Goal: Task Accomplishment & Management: Use online tool/utility

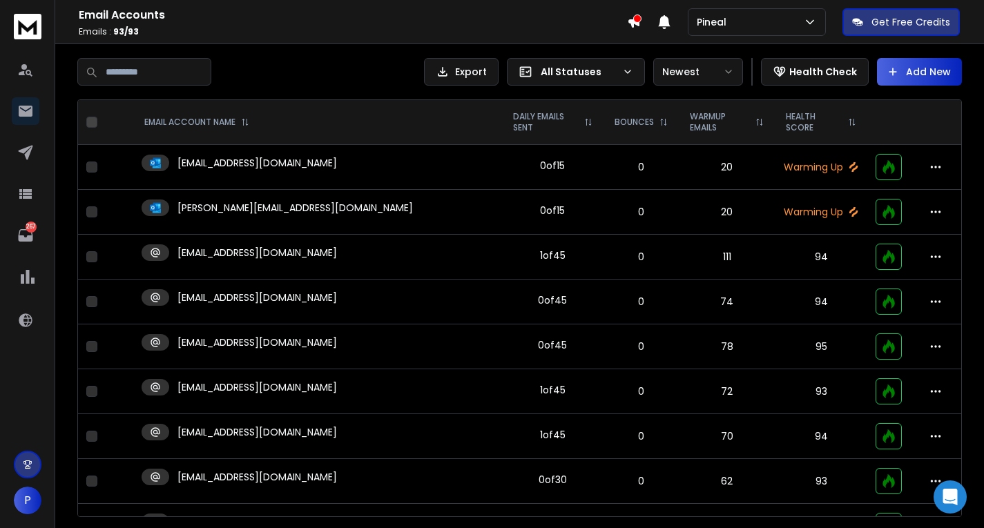
scroll to position [3853, 0]
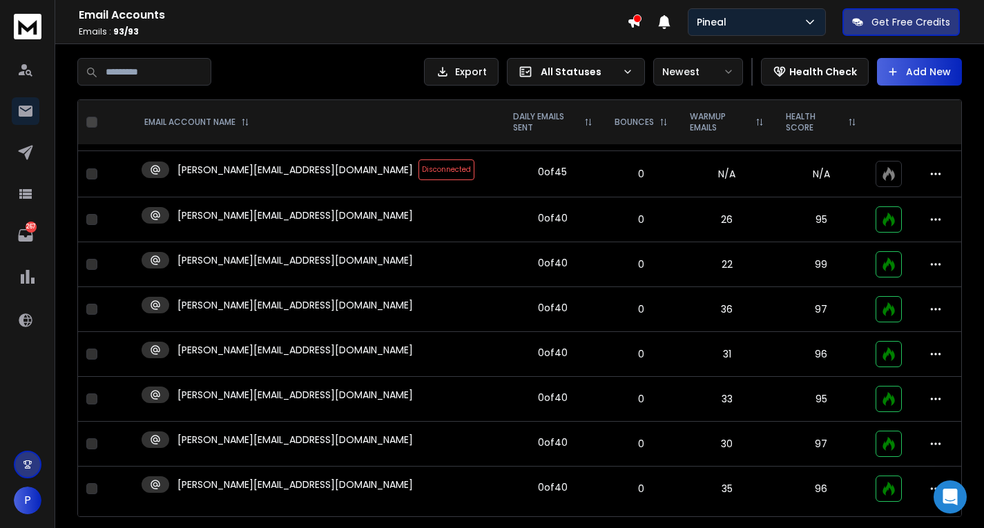
click at [766, 25] on div "Pineal" at bounding box center [757, 22] width 120 height 14
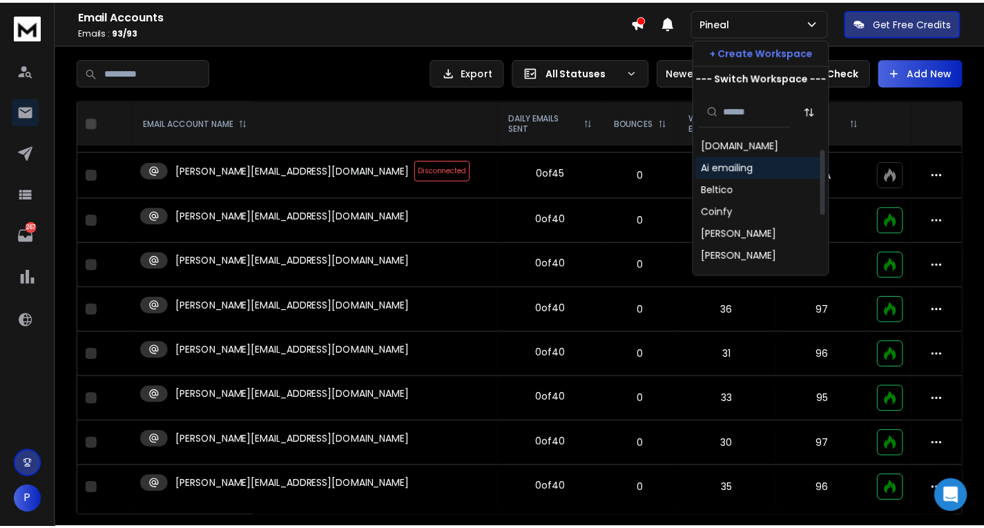
scroll to position [34, 0]
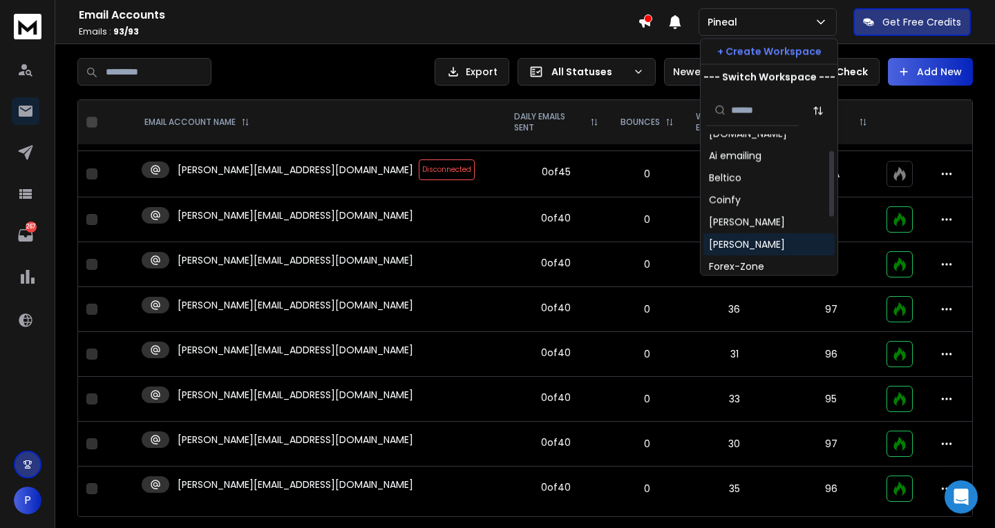
click at [728, 239] on div "[PERSON_NAME]" at bounding box center [747, 245] width 76 height 14
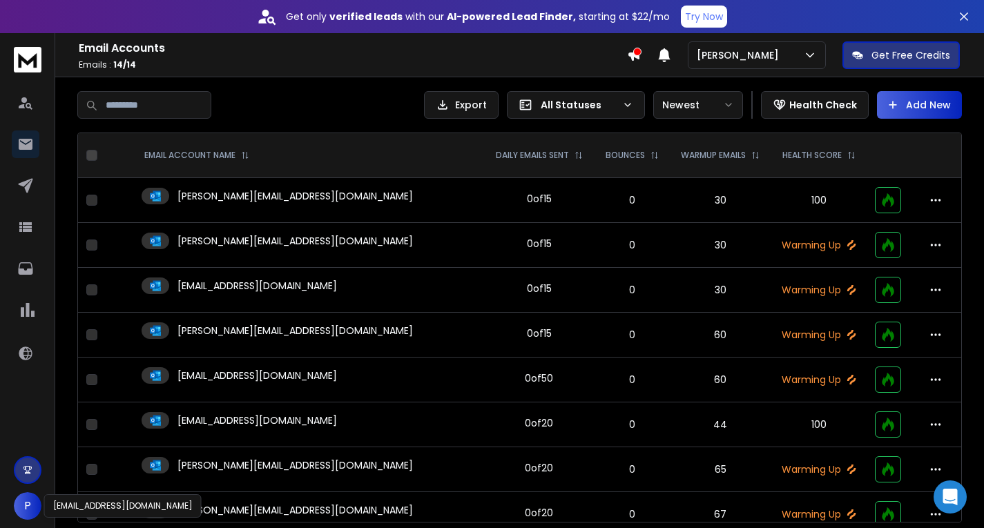
click at [18, 508] on span "P" at bounding box center [28, 506] width 28 height 28
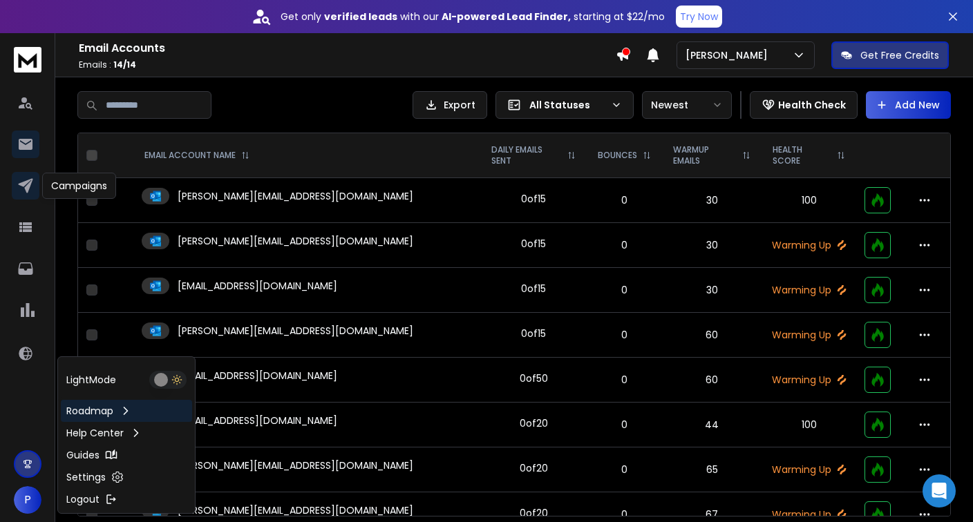
click at [30, 181] on icon at bounding box center [25, 186] width 17 height 17
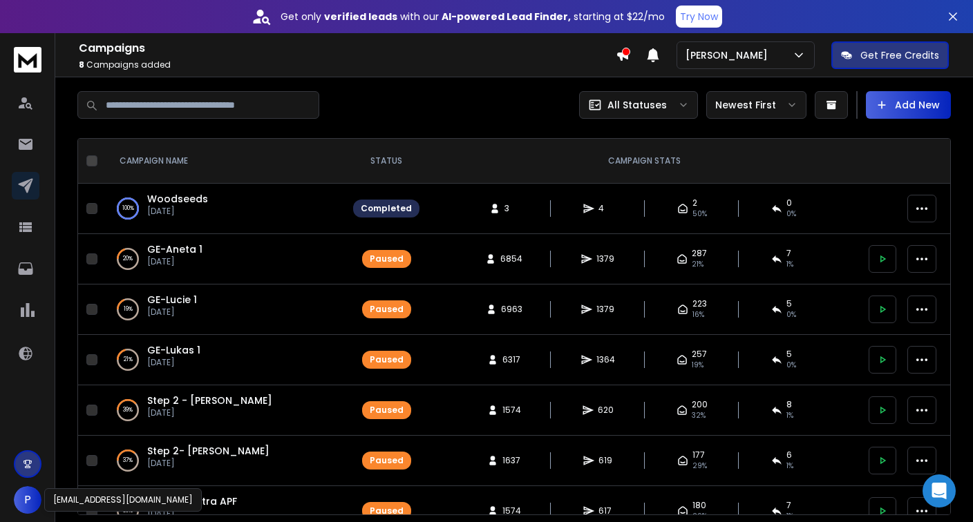
click at [23, 497] on span "P" at bounding box center [28, 500] width 28 height 28
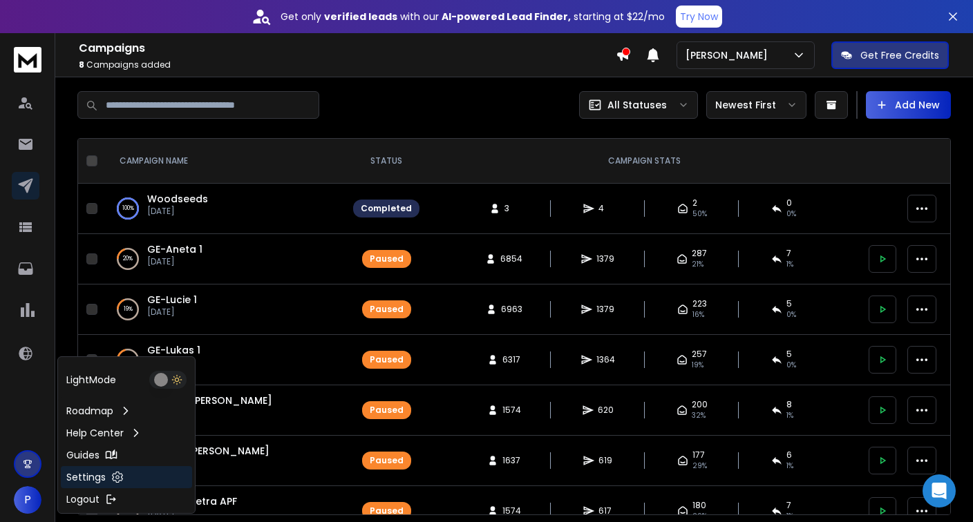
click at [84, 471] on p "Settings" at bounding box center [85, 477] width 39 height 14
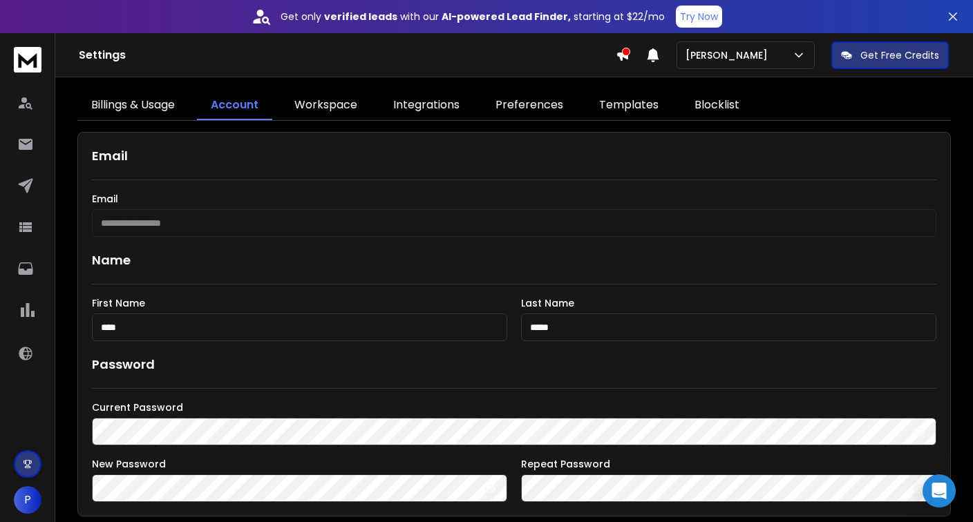
click at [414, 99] on link "Integrations" at bounding box center [426, 105] width 94 height 29
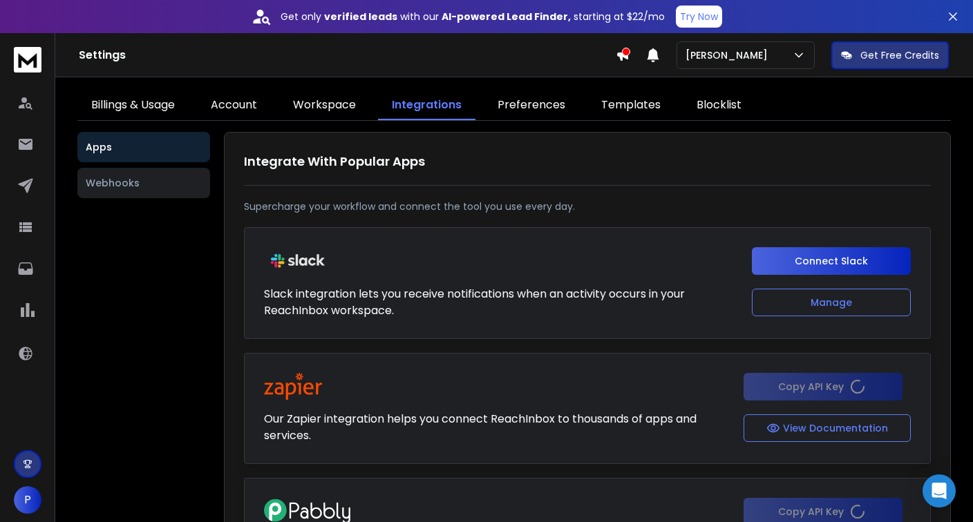
click at [126, 187] on button "Webhooks" at bounding box center [143, 183] width 133 height 30
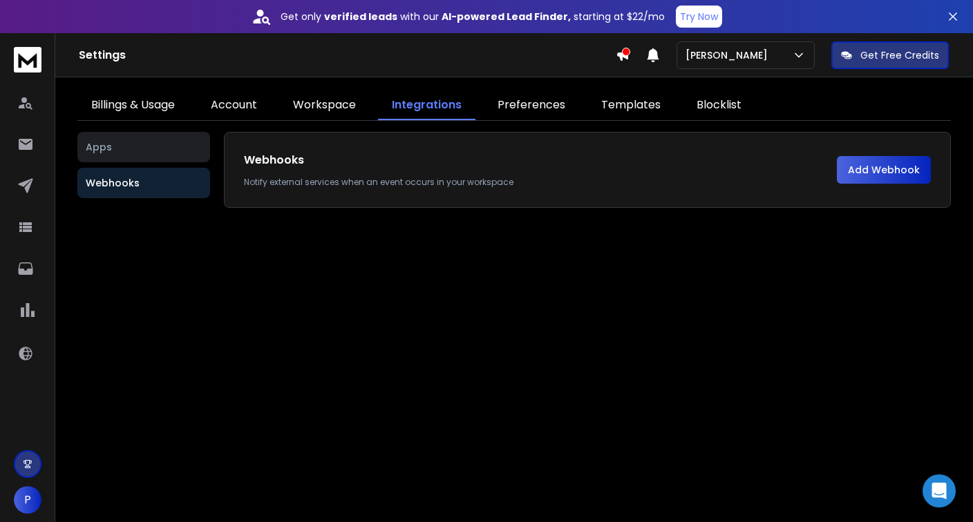
click at [870, 171] on button "Add Webhook" at bounding box center [883, 170] width 94 height 28
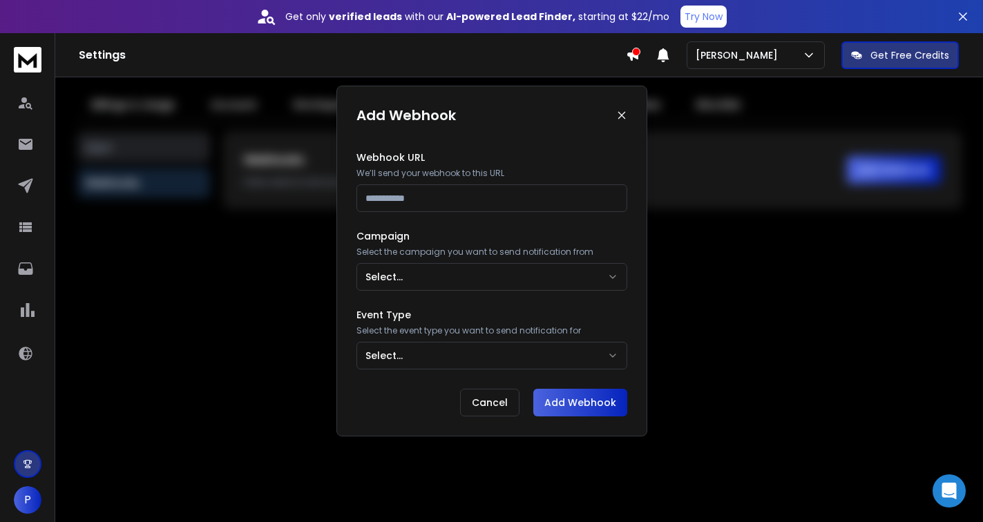
click at [448, 198] on input at bounding box center [491, 198] width 271 height 28
paste input "**********"
type input "**********"
click at [405, 282] on button "Select..." at bounding box center [491, 277] width 271 height 28
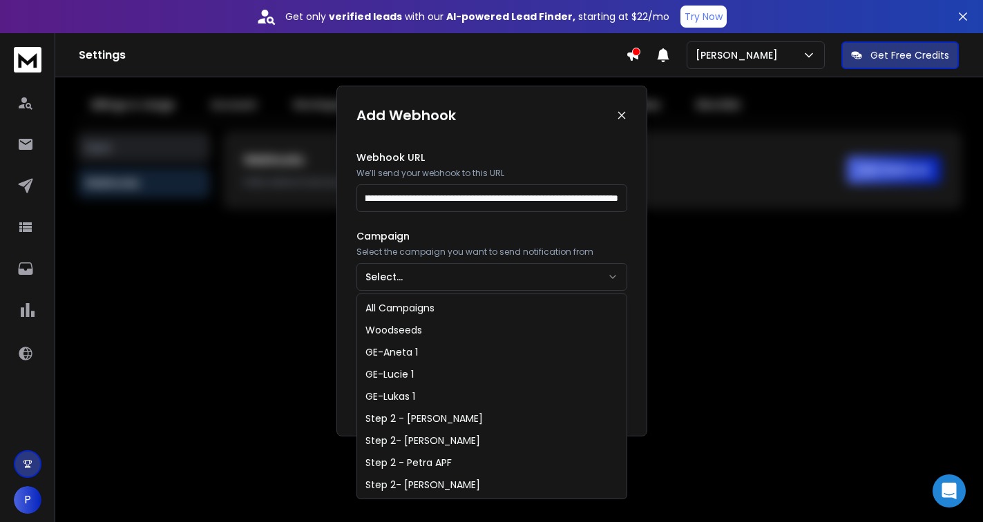
scroll to position [0, 0]
select select "*****"
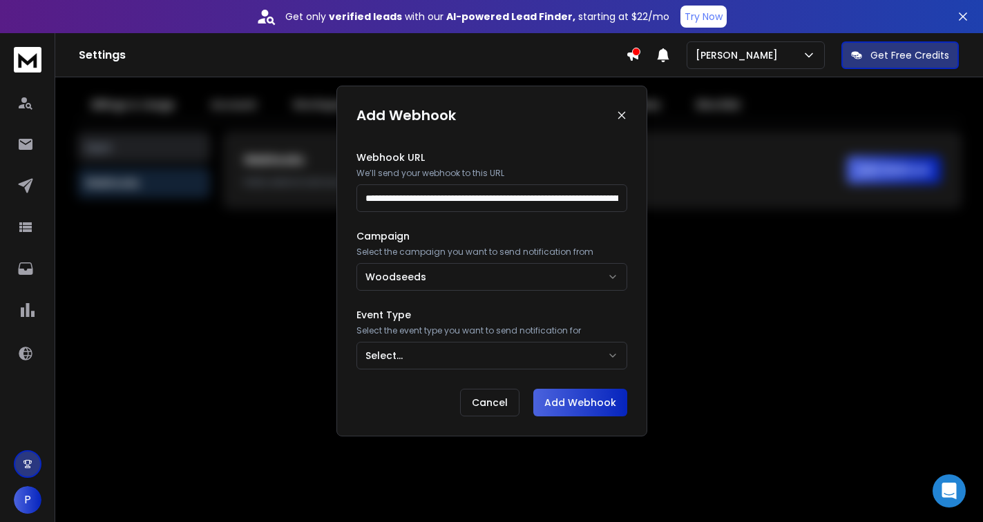
click at [413, 352] on button "Select..." at bounding box center [491, 356] width 271 height 28
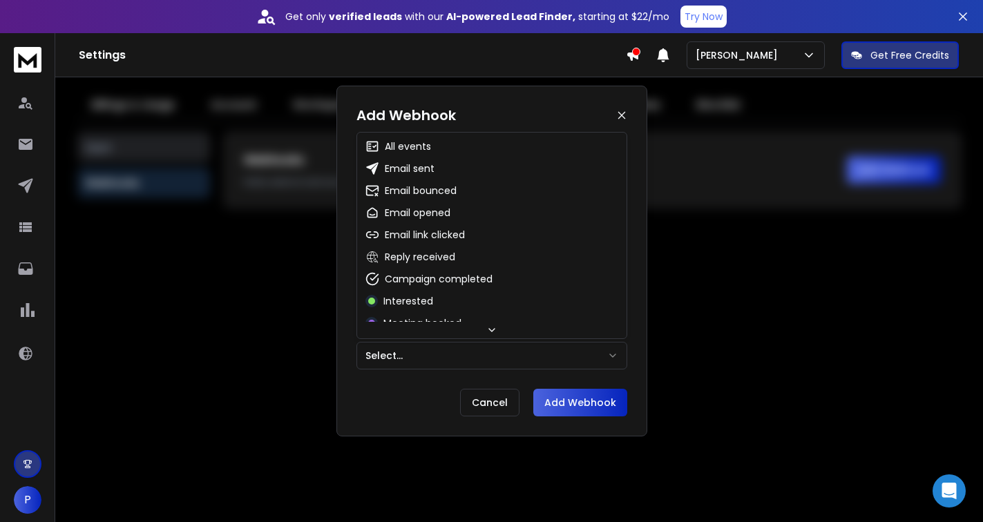
select select "**********"
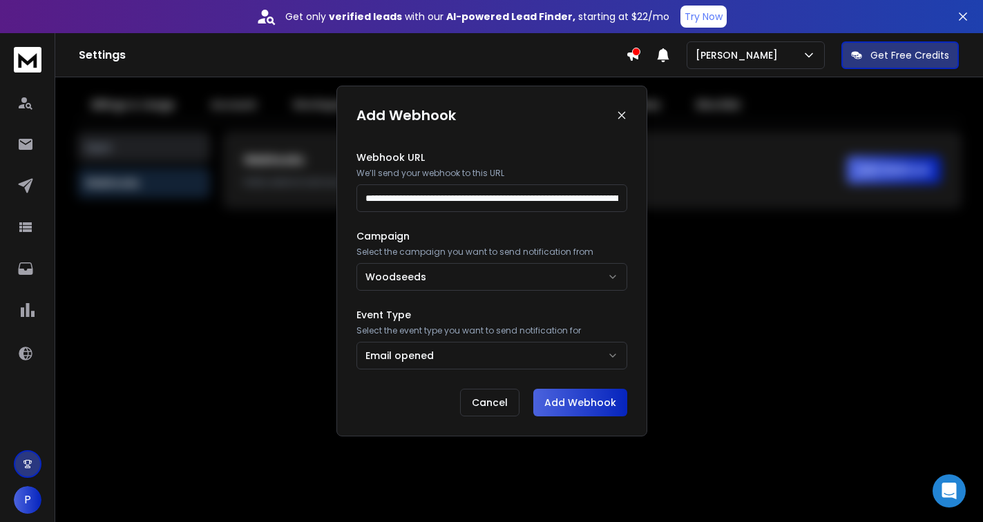
click at [444, 350] on button "Email opened" at bounding box center [491, 356] width 271 height 28
click at [561, 401] on button "Add Webhook" at bounding box center [580, 403] width 94 height 28
